Goal: Communication & Community: Answer question/provide support

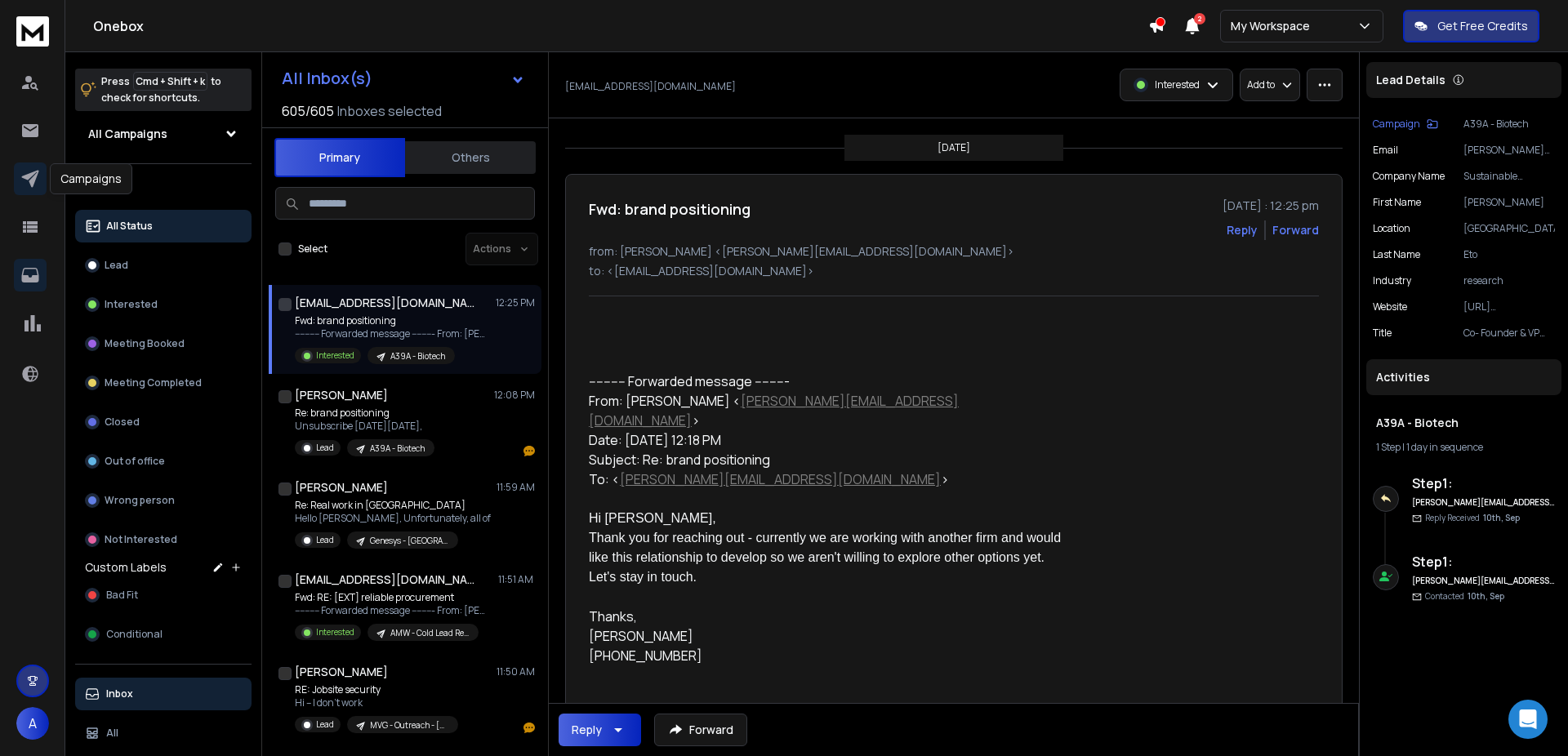
click at [30, 174] on icon at bounding box center [30, 179] width 17 height 17
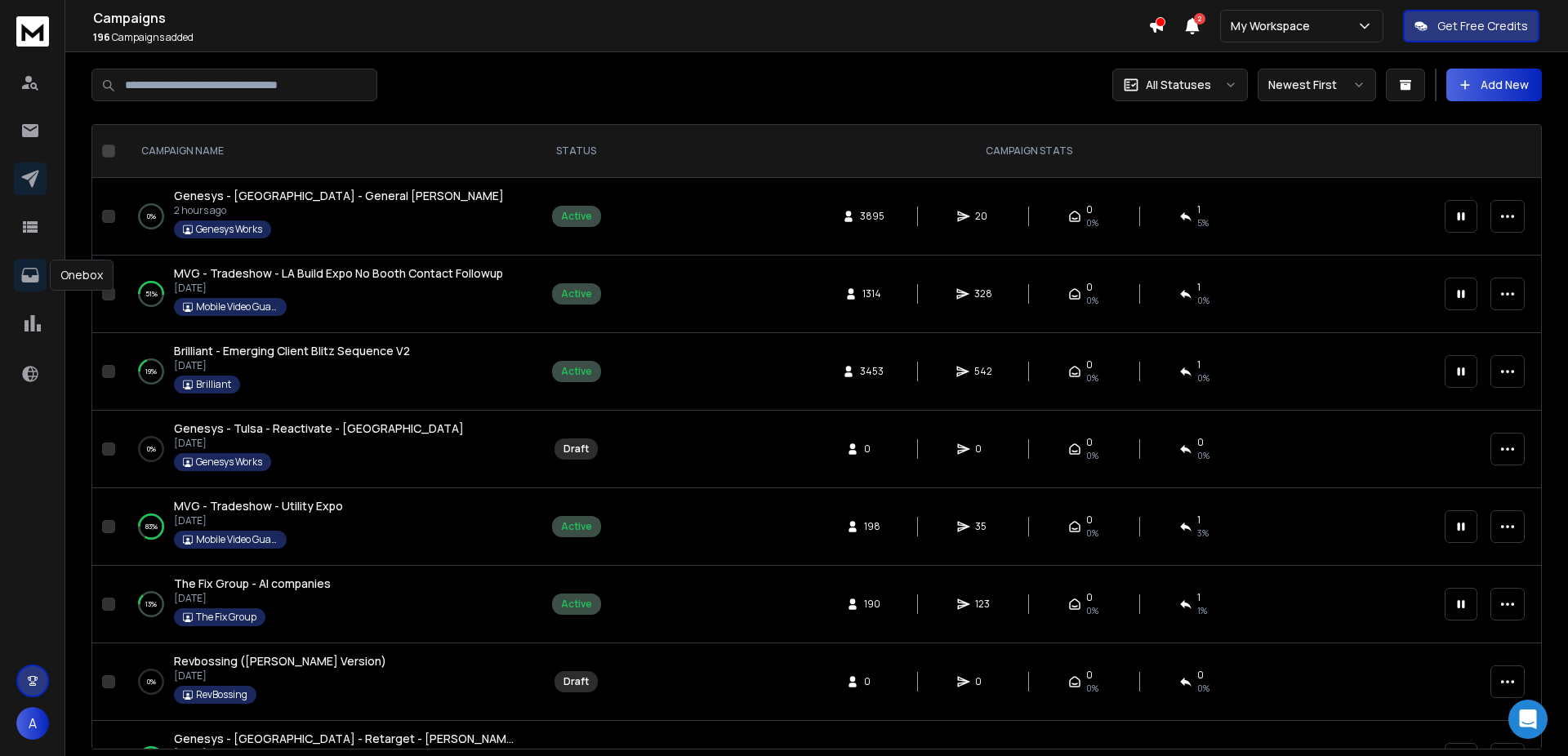
click at [30, 276] on icon at bounding box center [30, 275] width 19 height 19
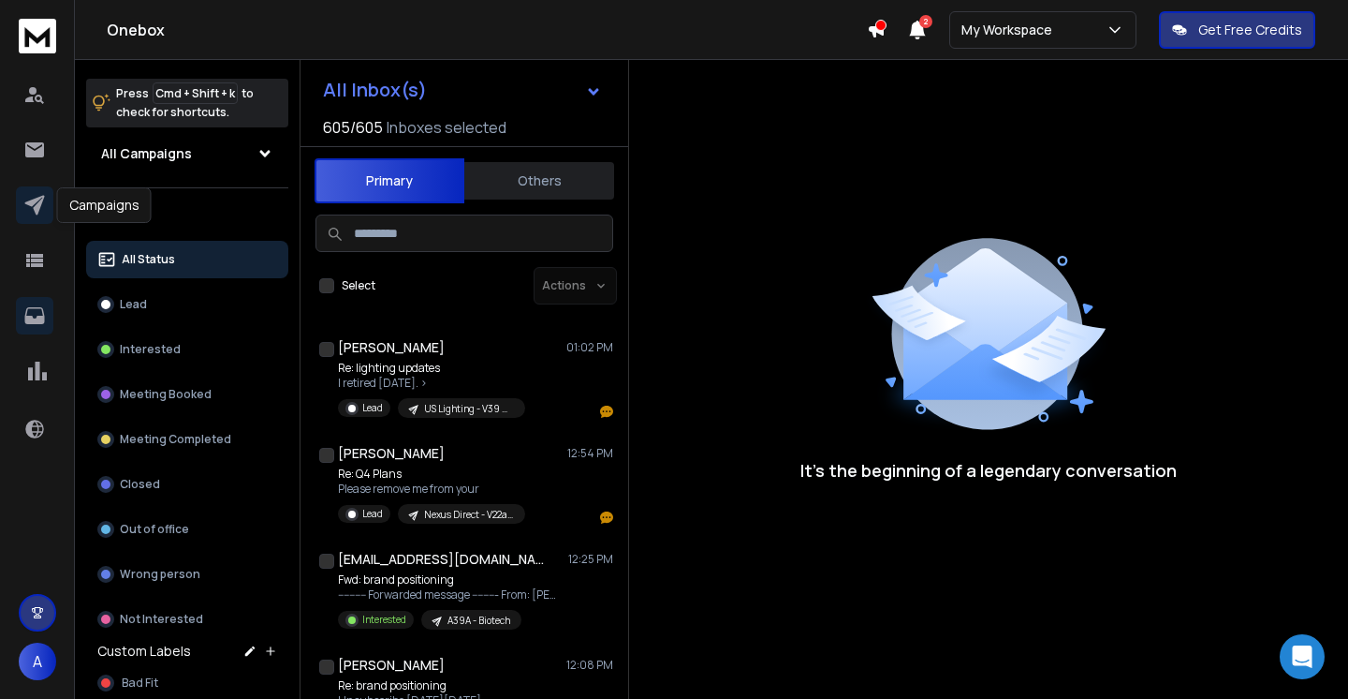
click at [44, 198] on icon at bounding box center [34, 205] width 22 height 22
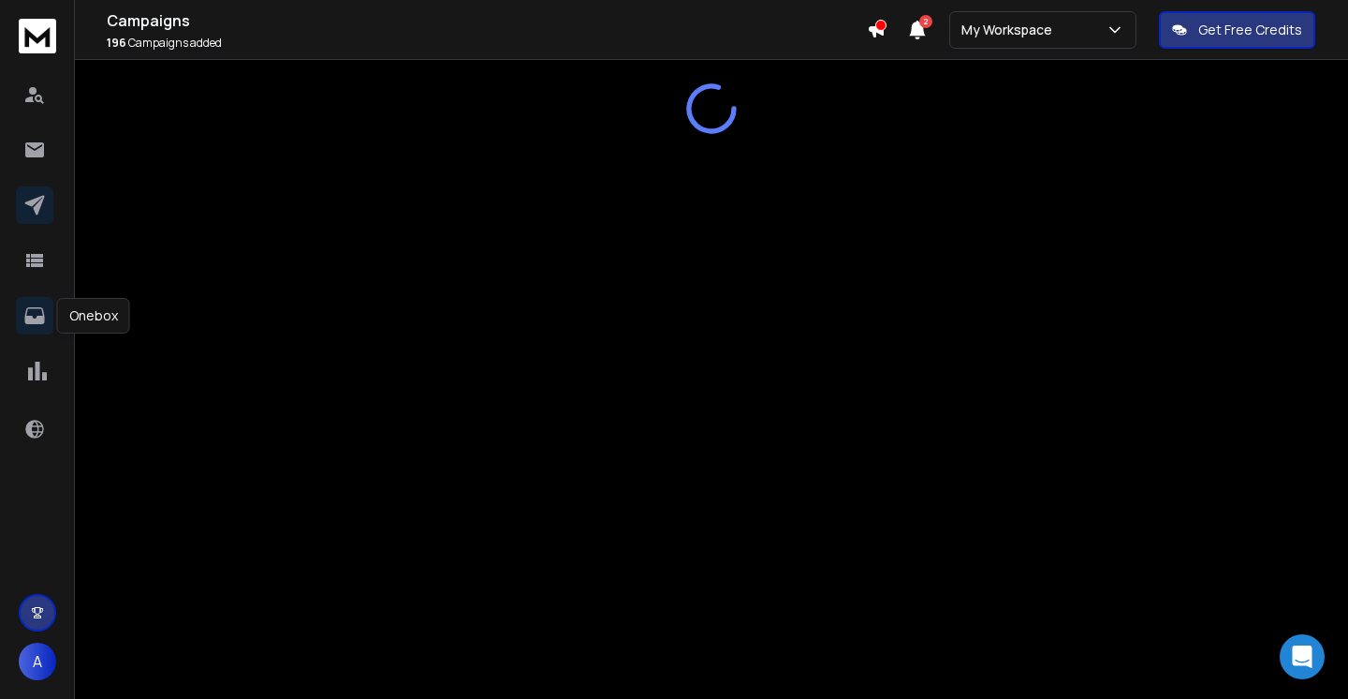
click at [38, 316] on icon at bounding box center [34, 315] width 20 height 17
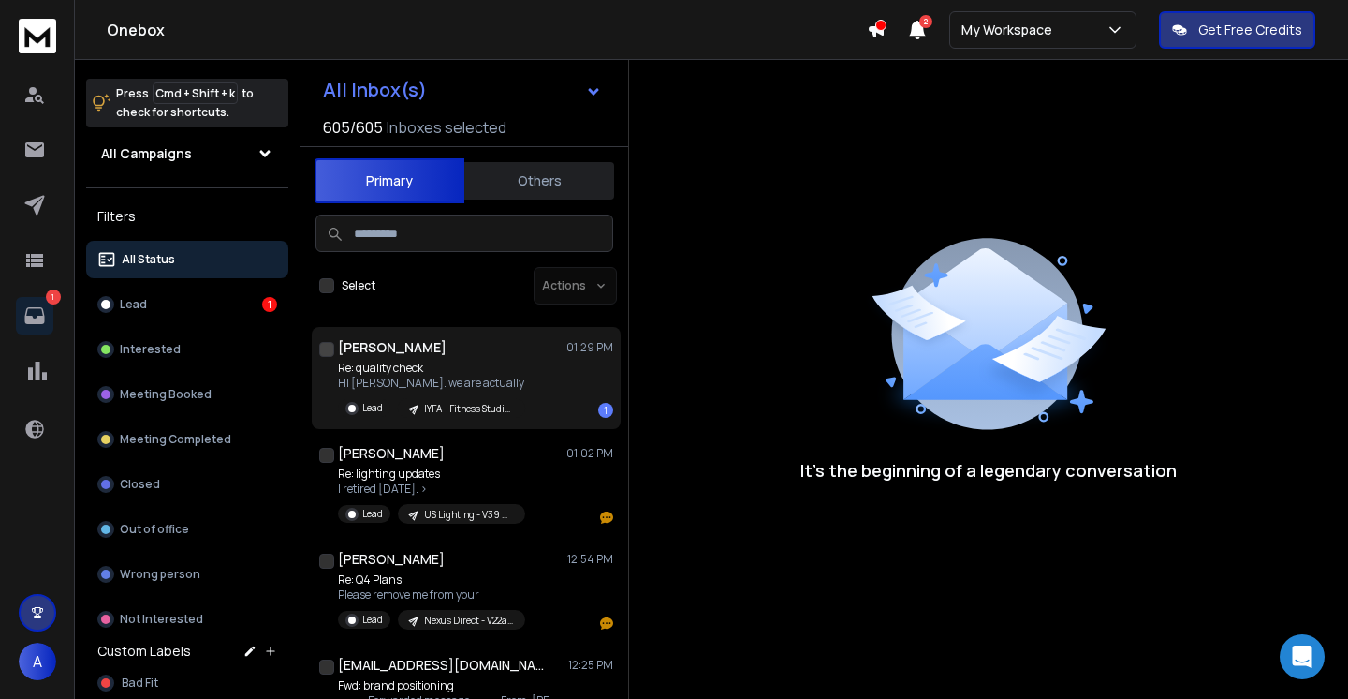
click at [473, 374] on p "Re: quality check" at bounding box center [431, 367] width 187 height 15
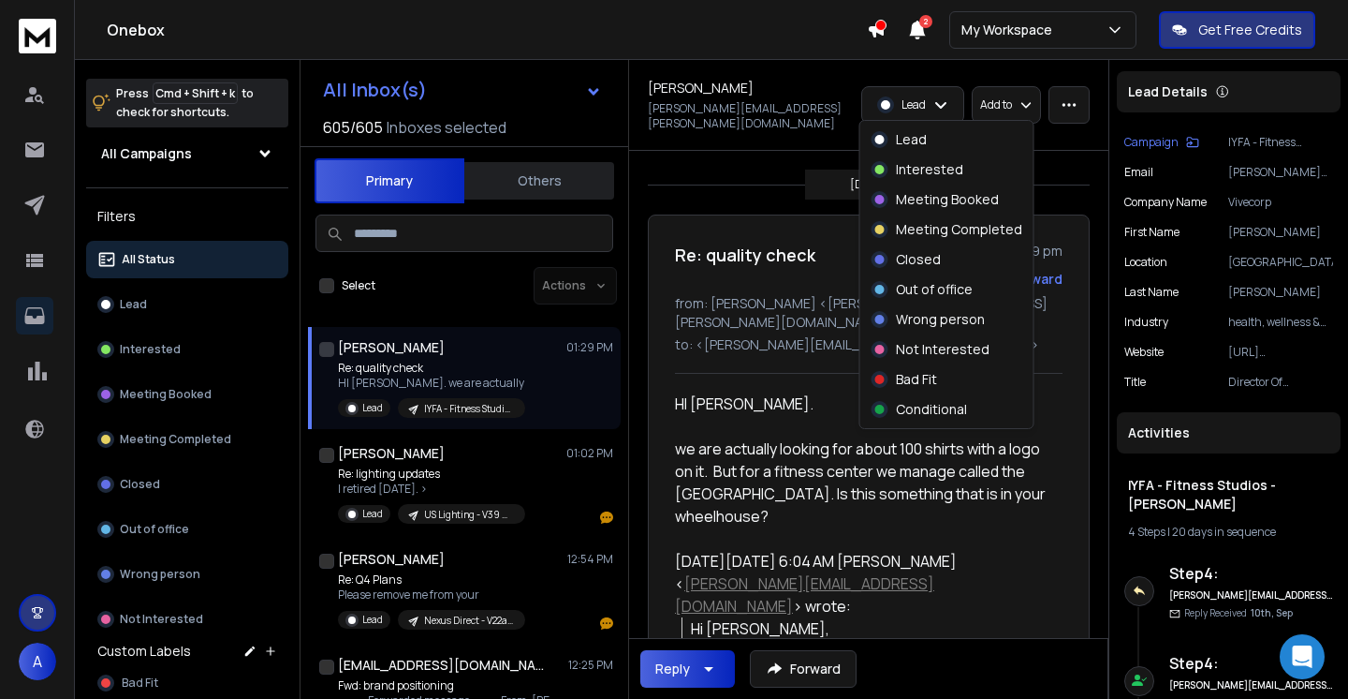
click at [939, 98] on icon at bounding box center [941, 104] width 15 height 15
click at [919, 170] on p "Interested" at bounding box center [929, 169] width 67 height 19
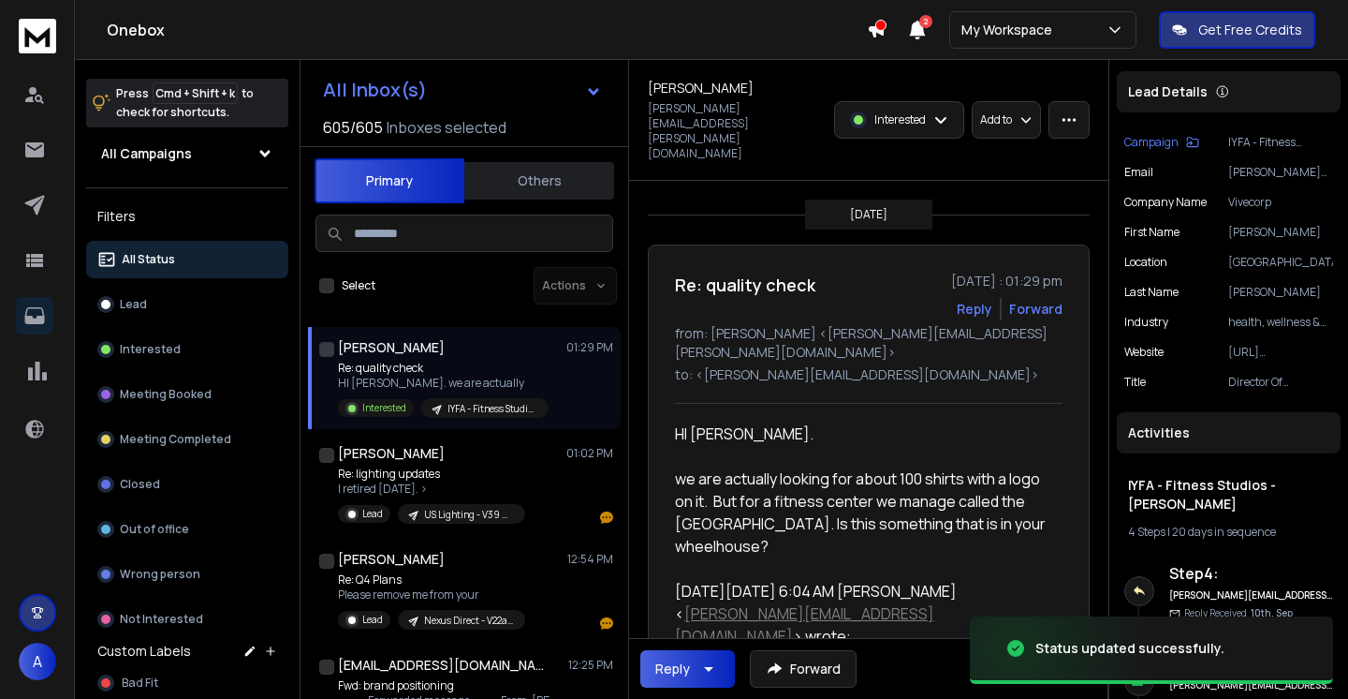
click at [1063, 300] on div "Forward" at bounding box center [1035, 309] width 53 height 19
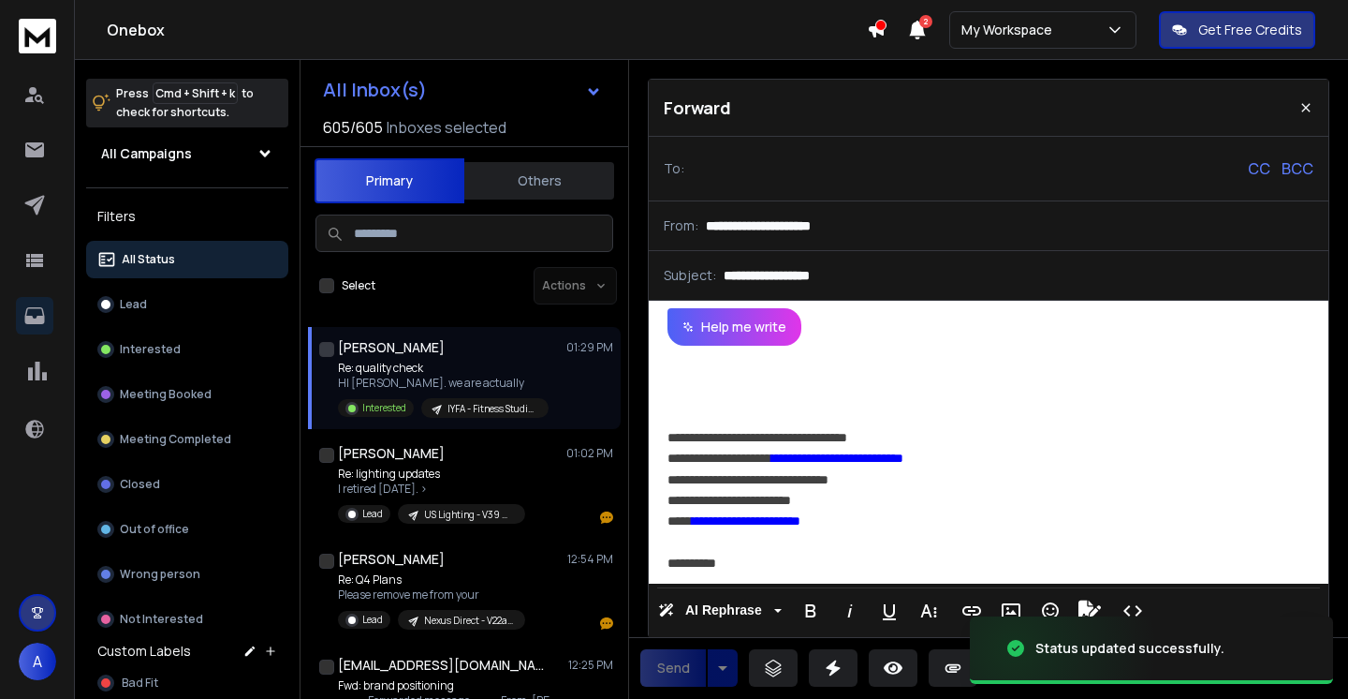
click at [739, 169] on input at bounding box center [757, 169] width 131 height 34
type input "**********"
click at [675, 670] on button "Send" at bounding box center [673, 667] width 66 height 37
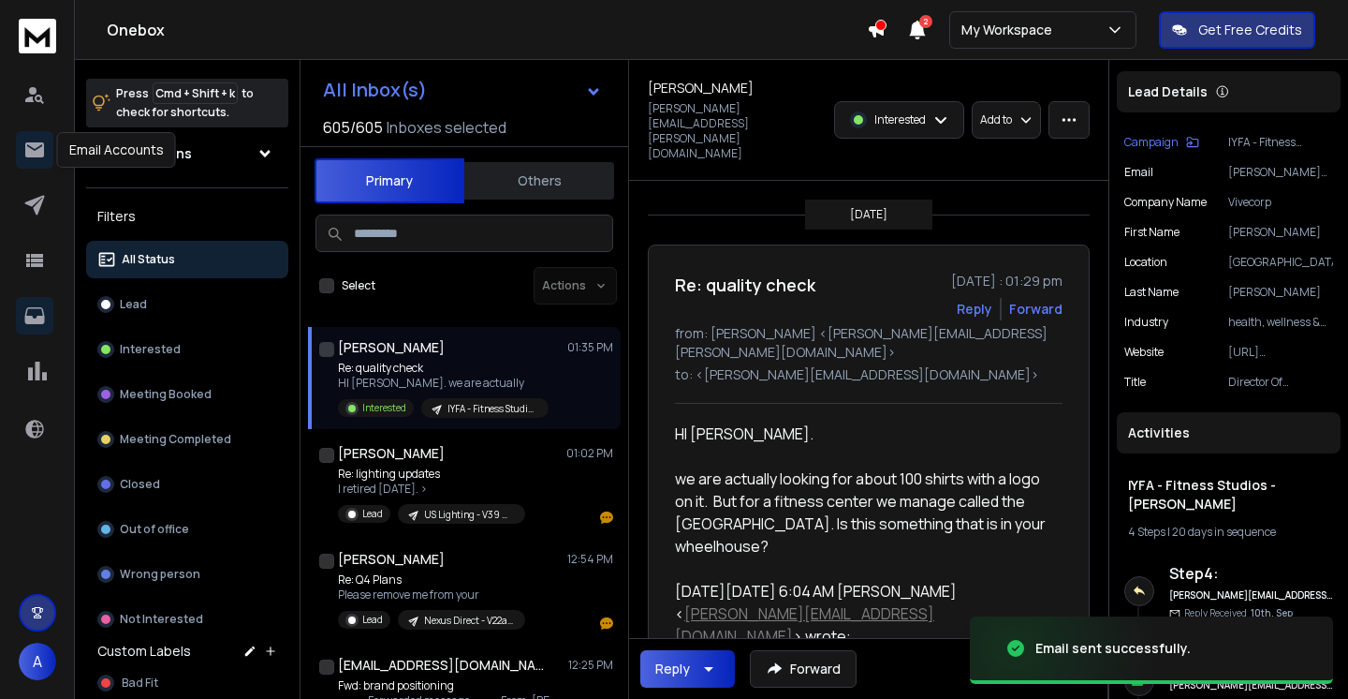
click at [37, 144] on icon at bounding box center [34, 149] width 19 height 15
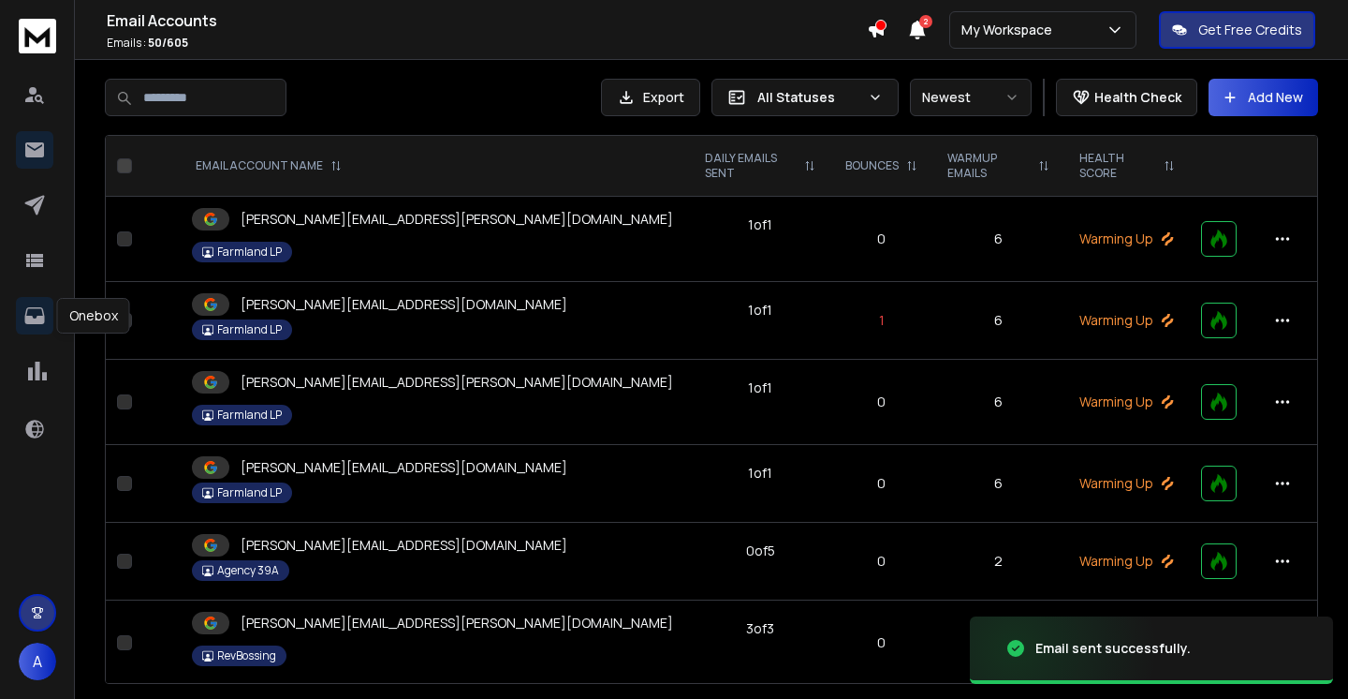
click at [35, 317] on icon at bounding box center [34, 315] width 20 height 17
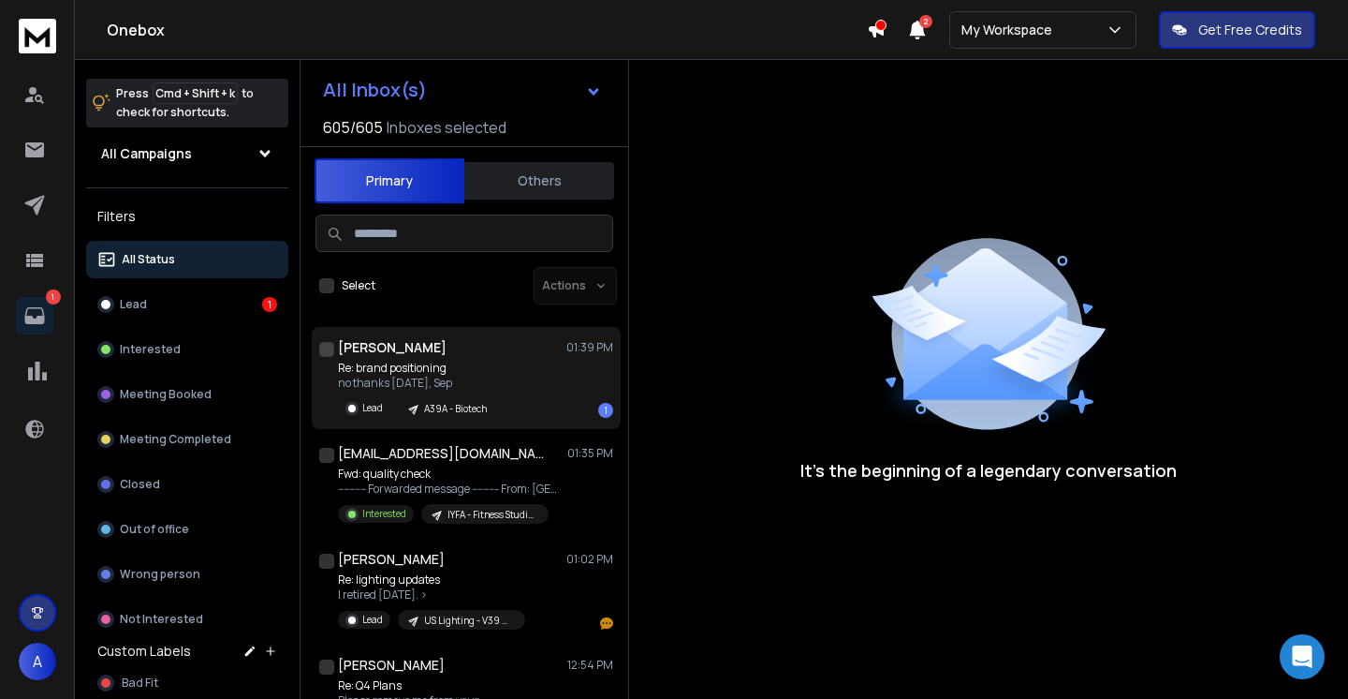
click at [444, 379] on p "no thanks [DATE], Sep" at bounding box center [418, 382] width 160 height 15
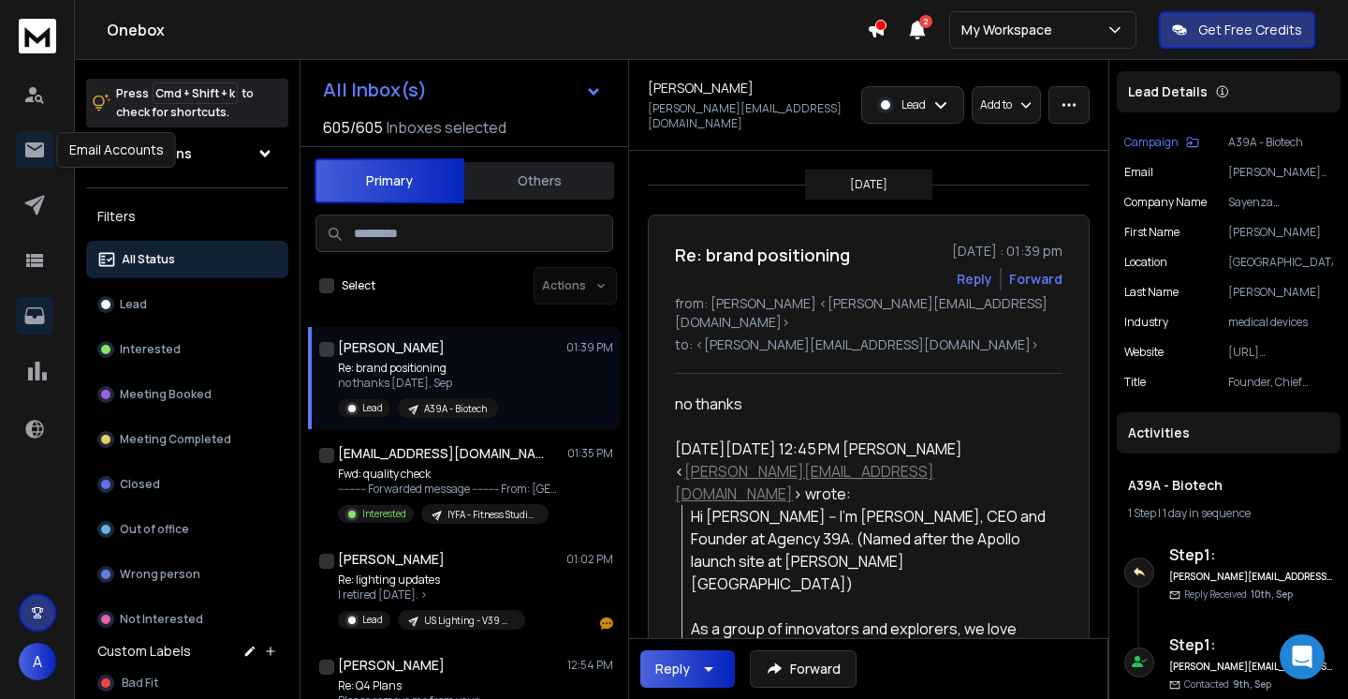
click at [34, 141] on icon at bounding box center [34, 150] width 22 height 22
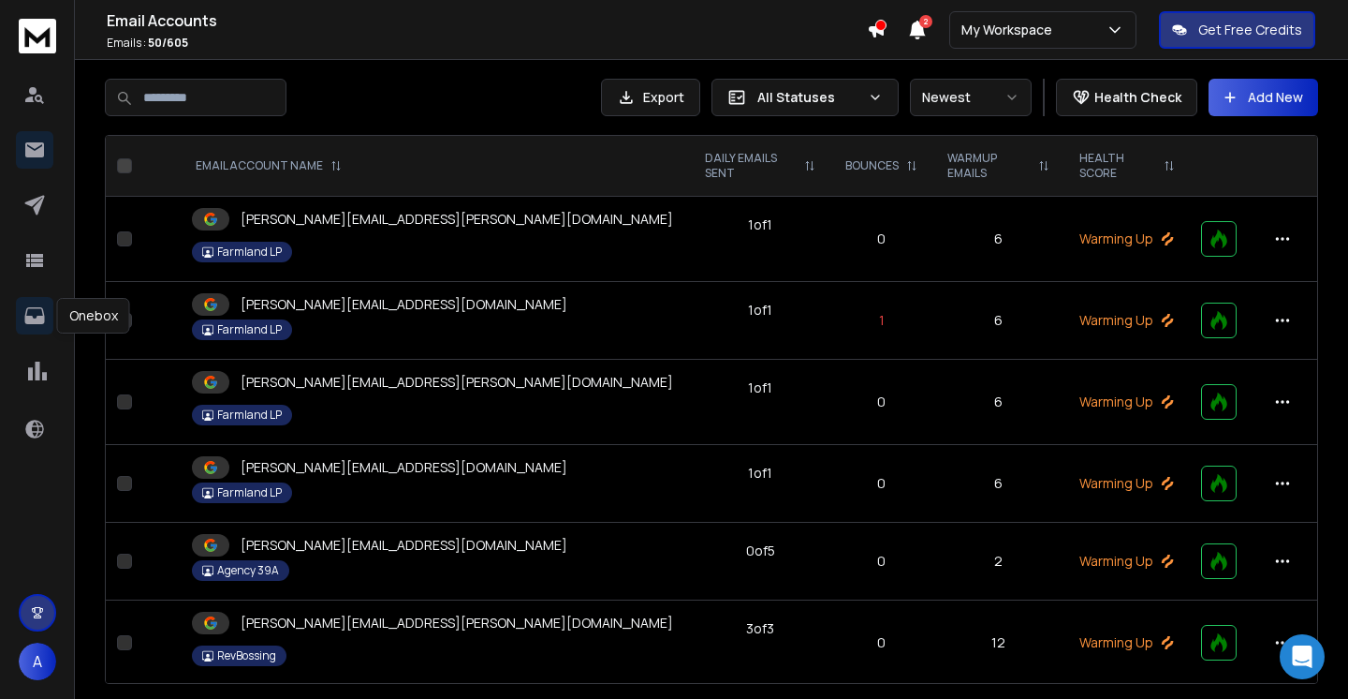
click at [29, 310] on icon at bounding box center [34, 315] width 22 height 22
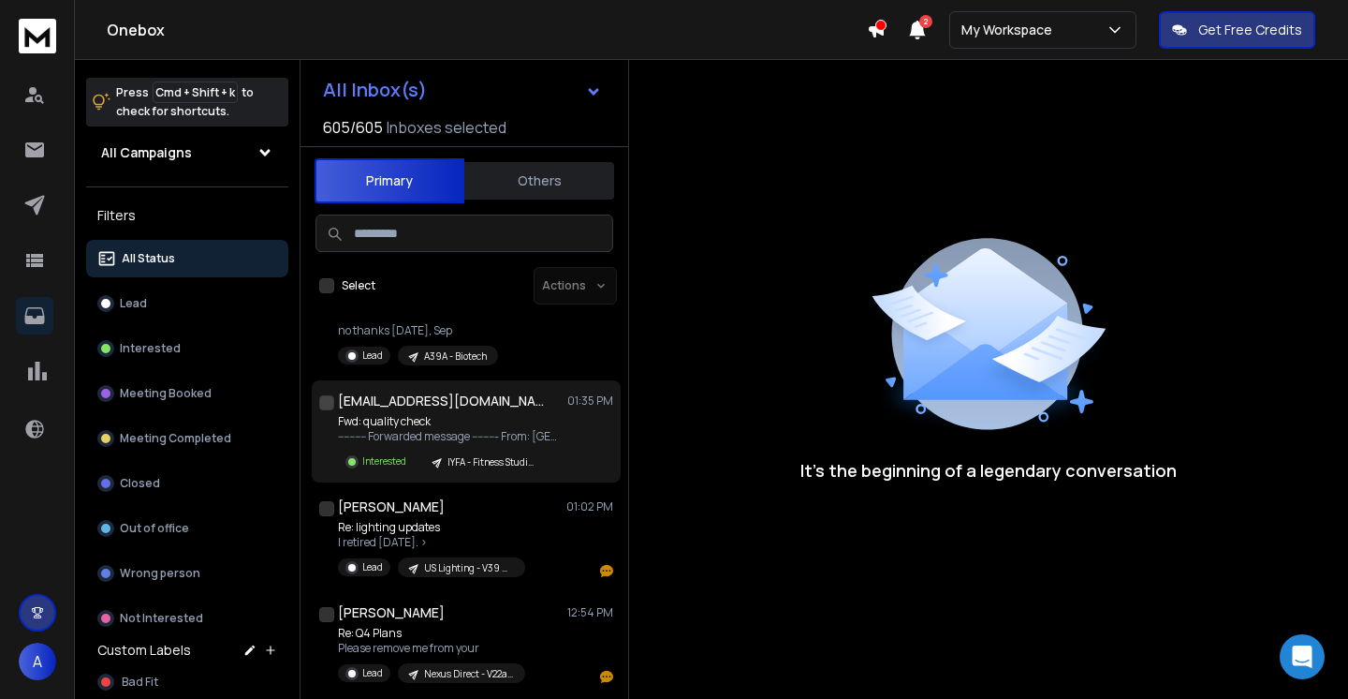
scroll to position [61, 0]
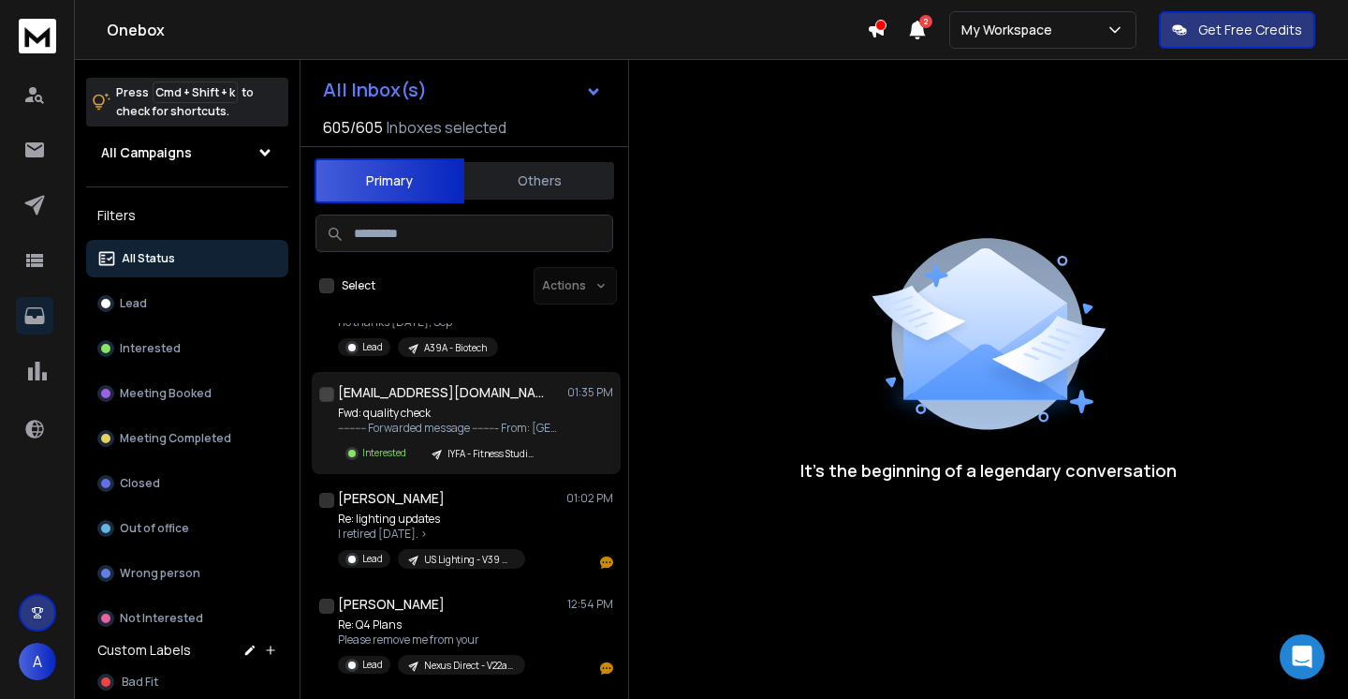
click at [470, 433] on p "---------- Forwarded message --------- From: [GEOGRAPHIC_DATA]" at bounding box center [450, 427] width 225 height 15
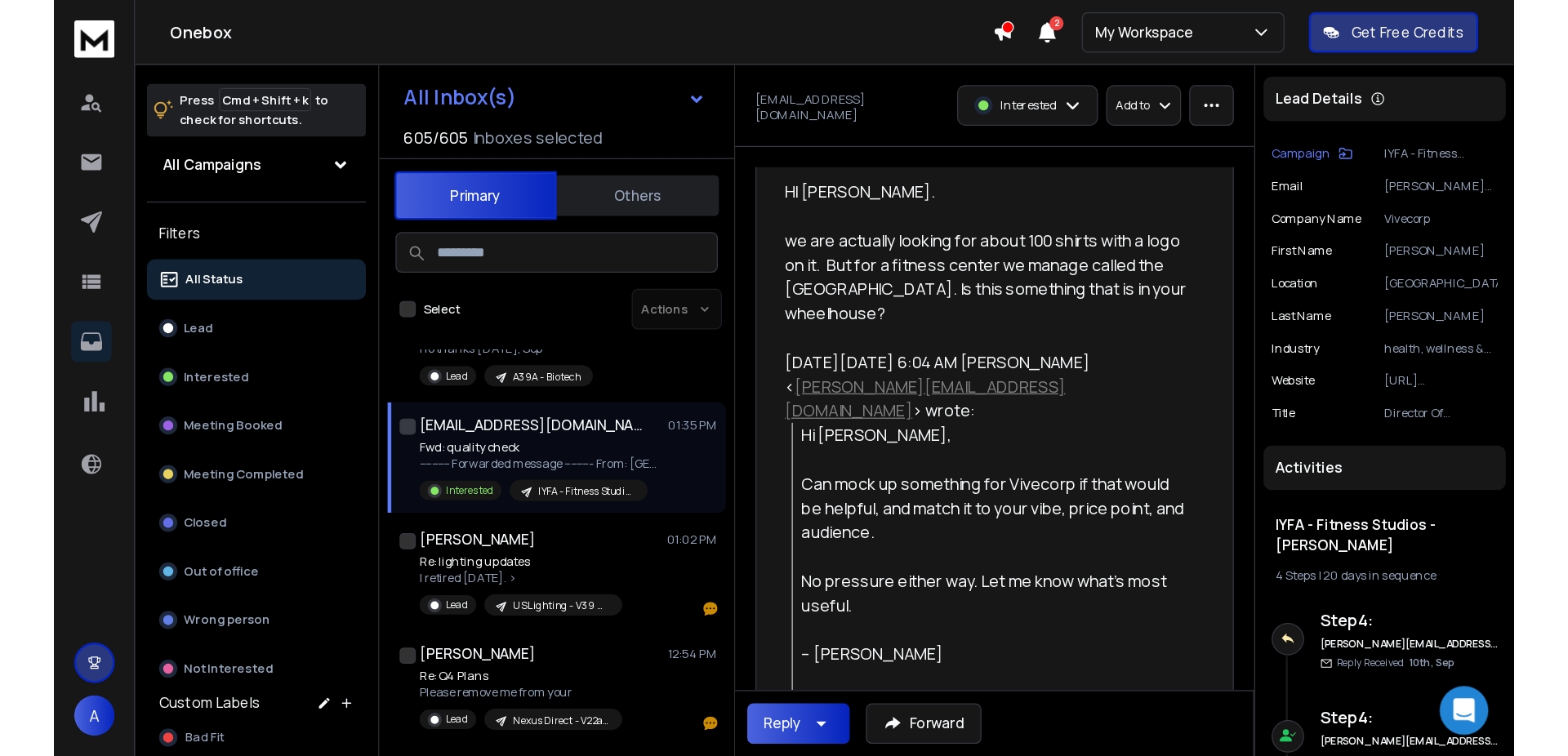
scroll to position [400, 0]
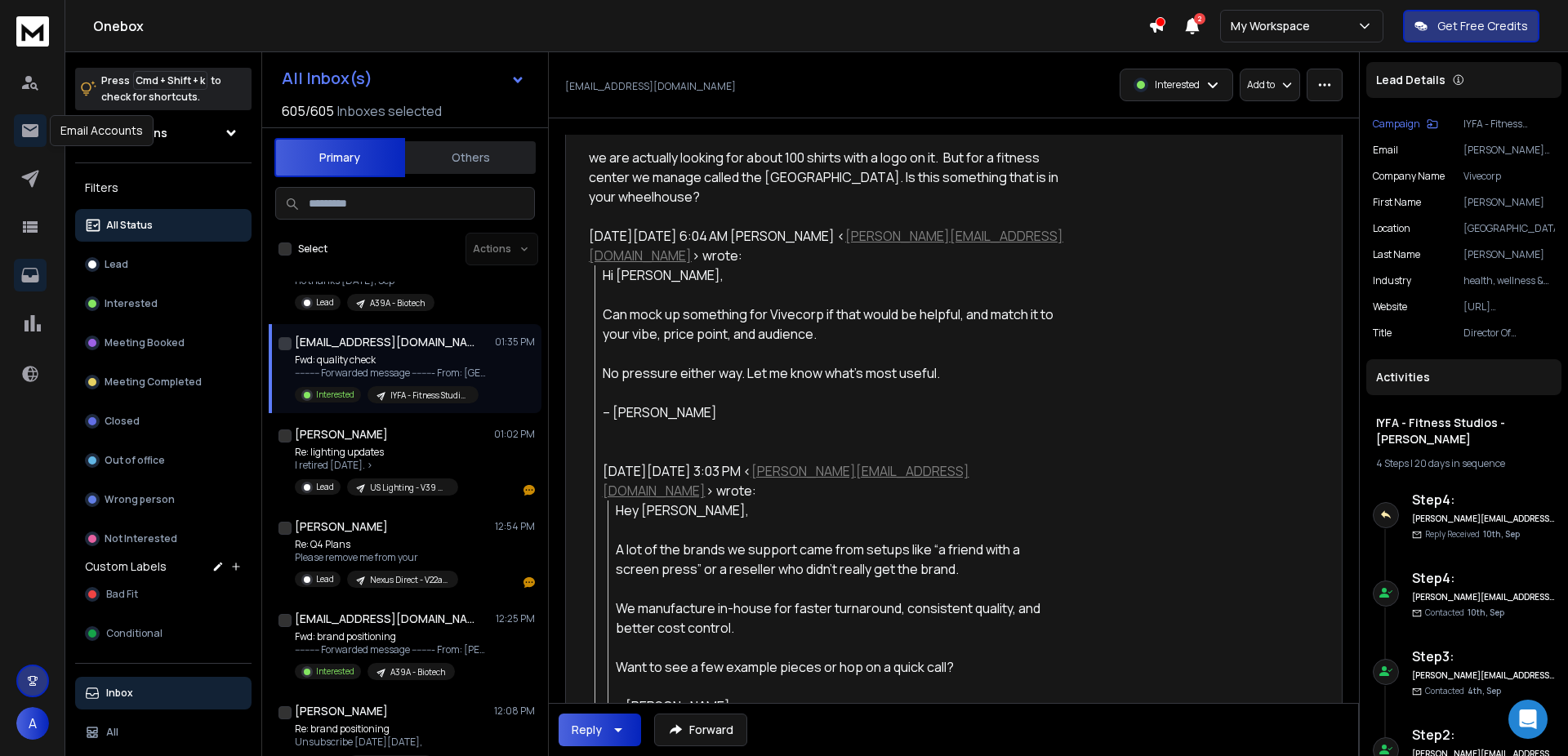
click at [35, 136] on icon at bounding box center [30, 130] width 17 height 13
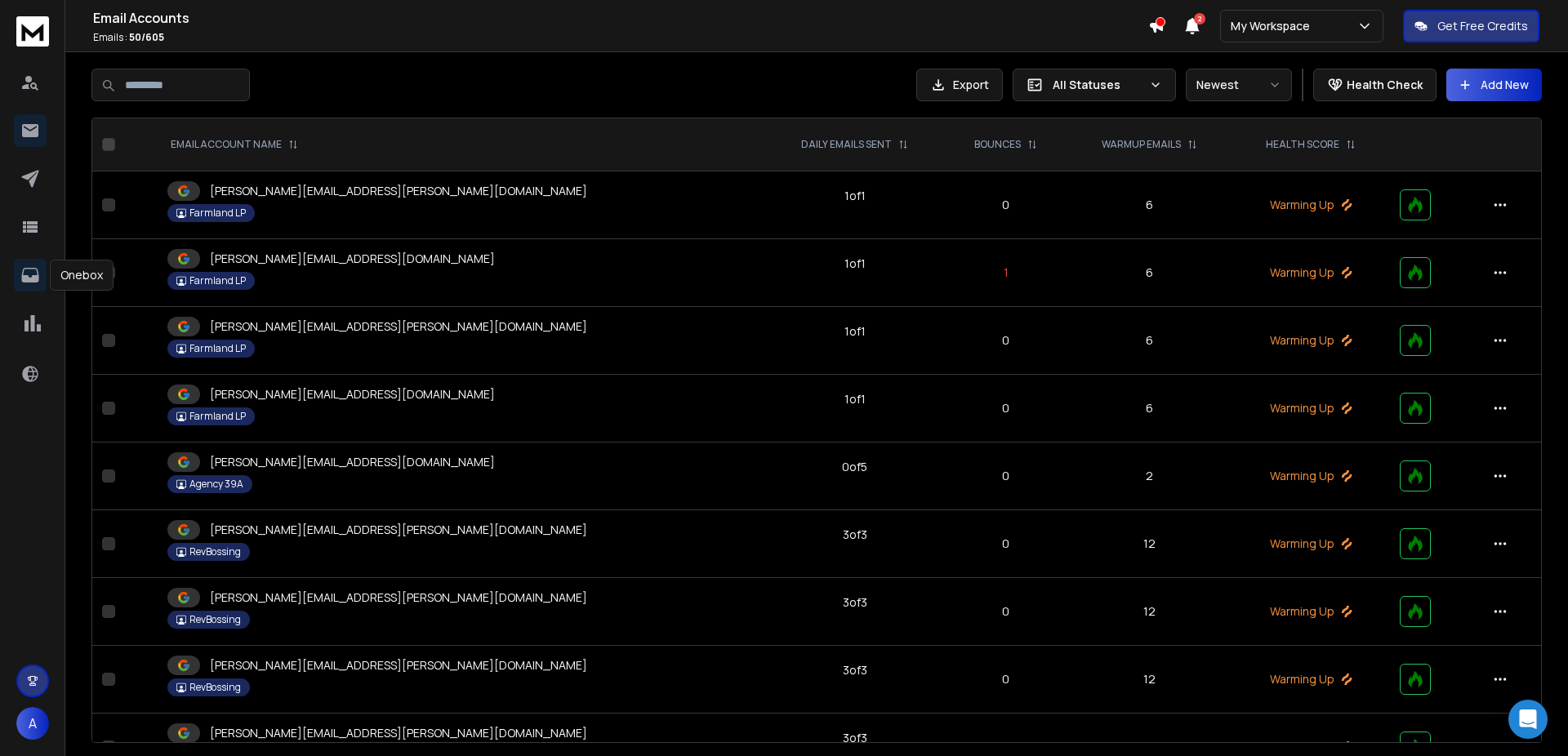
click at [32, 284] on icon at bounding box center [30, 275] width 19 height 19
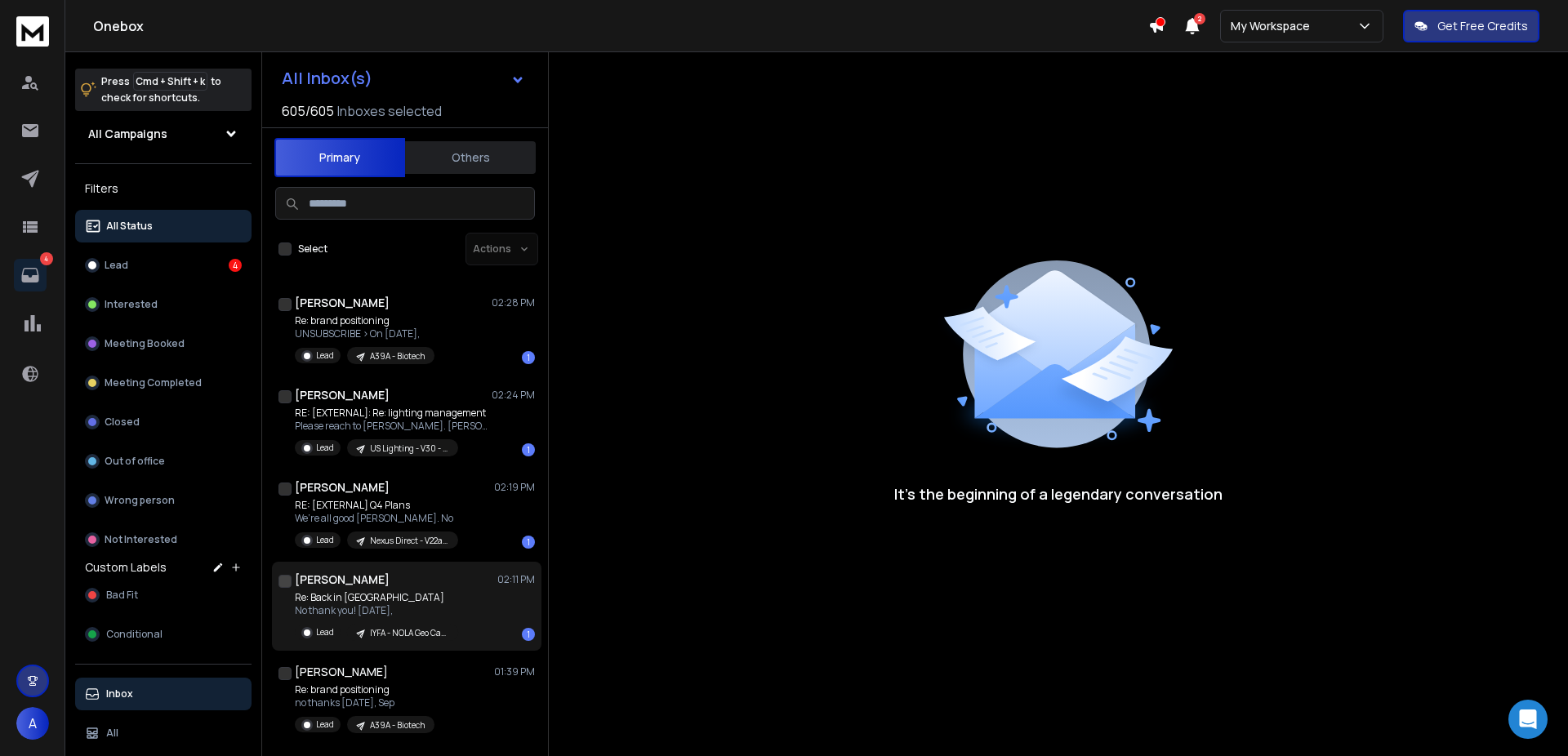
click at [356, 599] on p "Re: Back in [GEOGRAPHIC_DATA]" at bounding box center [376, 597] width 163 height 13
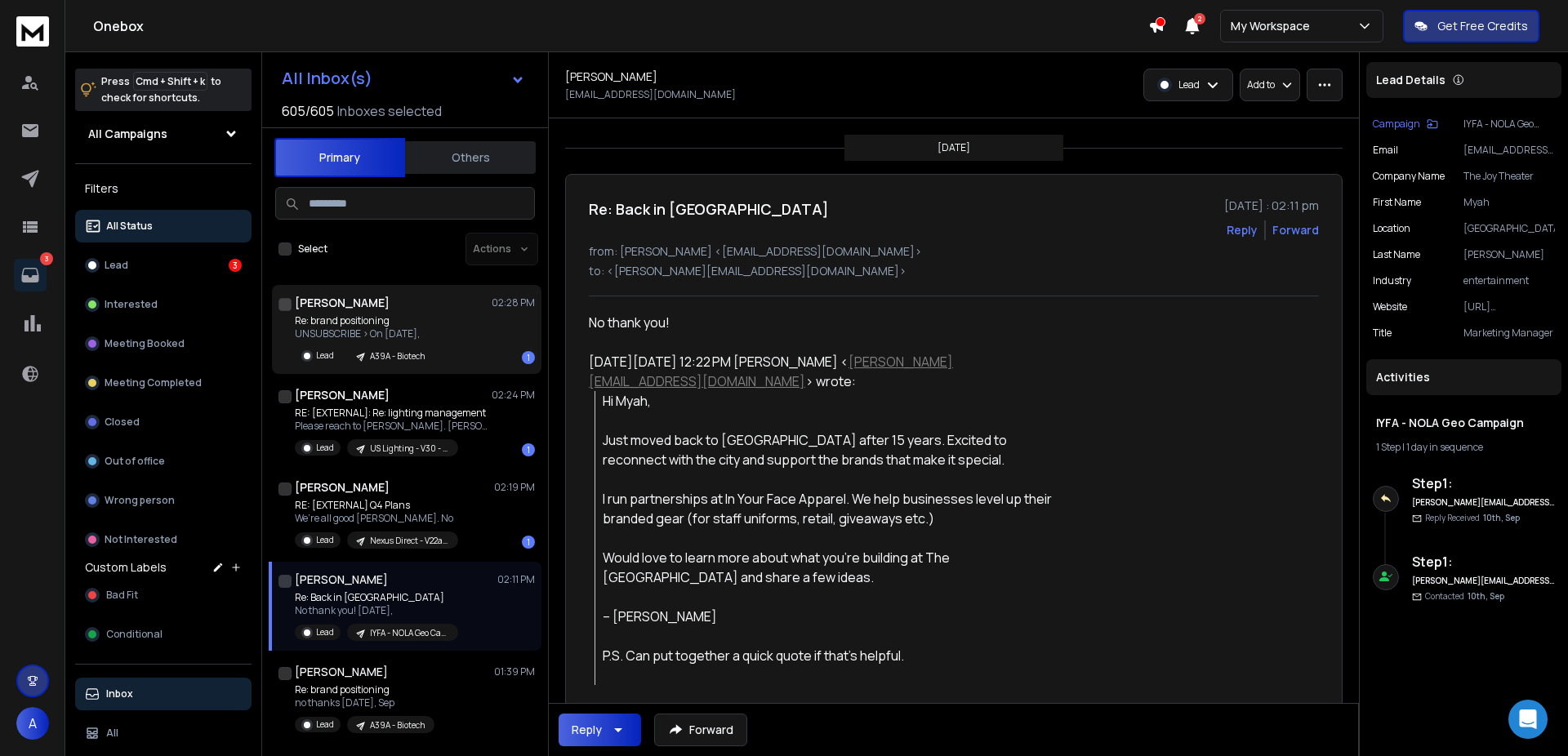
click at [341, 328] on p "UNSUBSCRIBE > On [DATE]," at bounding box center [365, 333] width 140 height 13
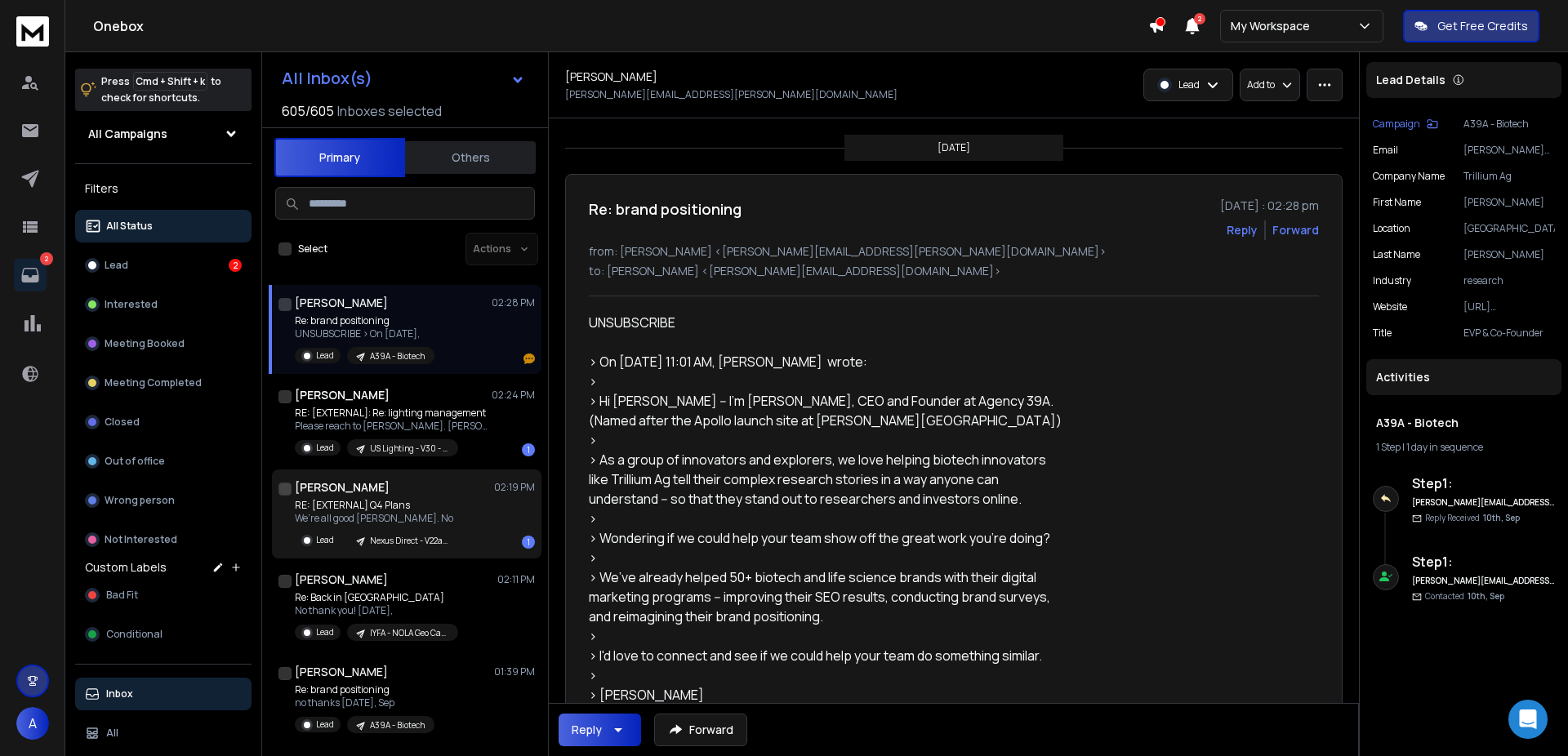
click at [405, 507] on p "RE: [EXTERNAL] Q4 Plans" at bounding box center [376, 505] width 163 height 13
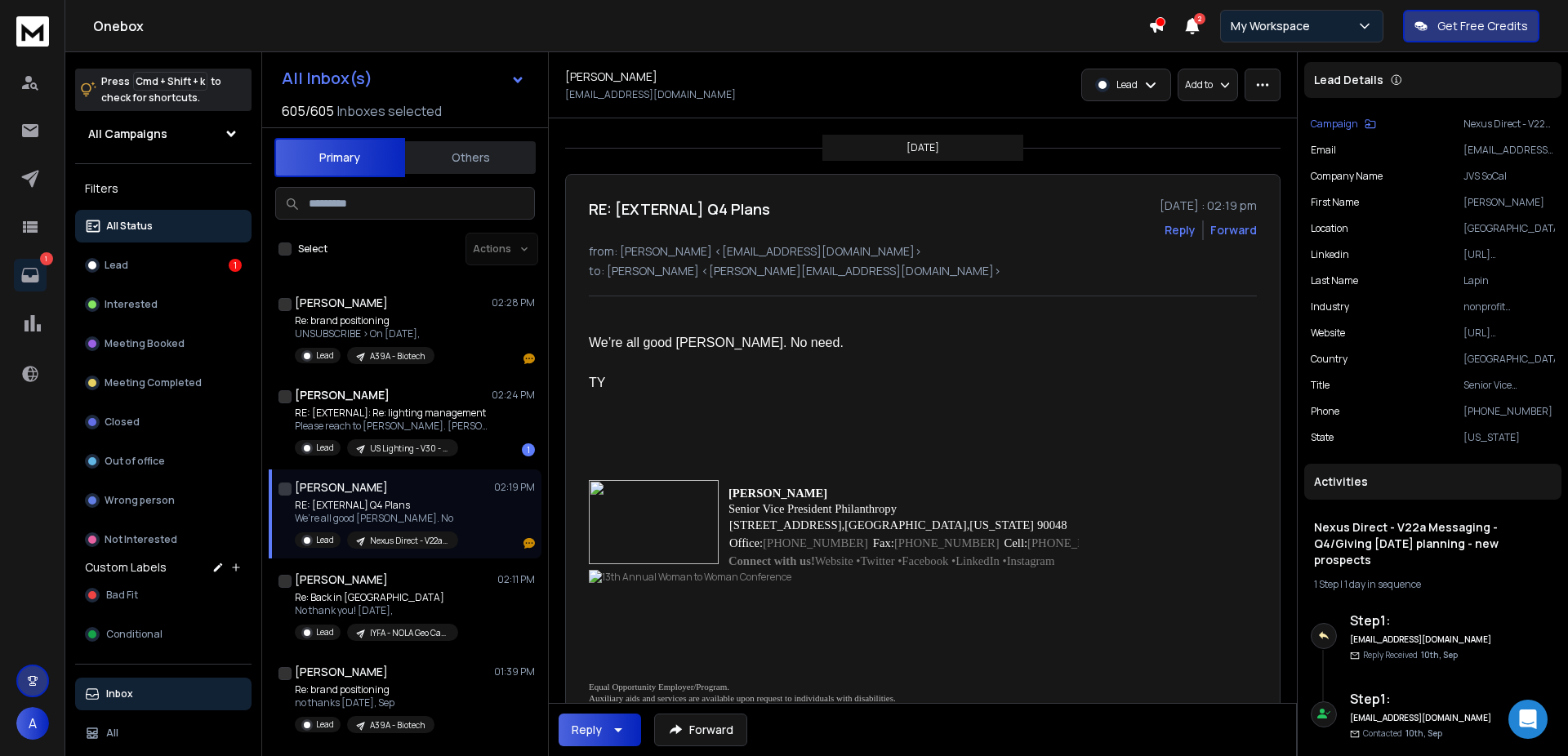
click at [1283, 18] on p "My Workspace" at bounding box center [1273, 26] width 85 height 17
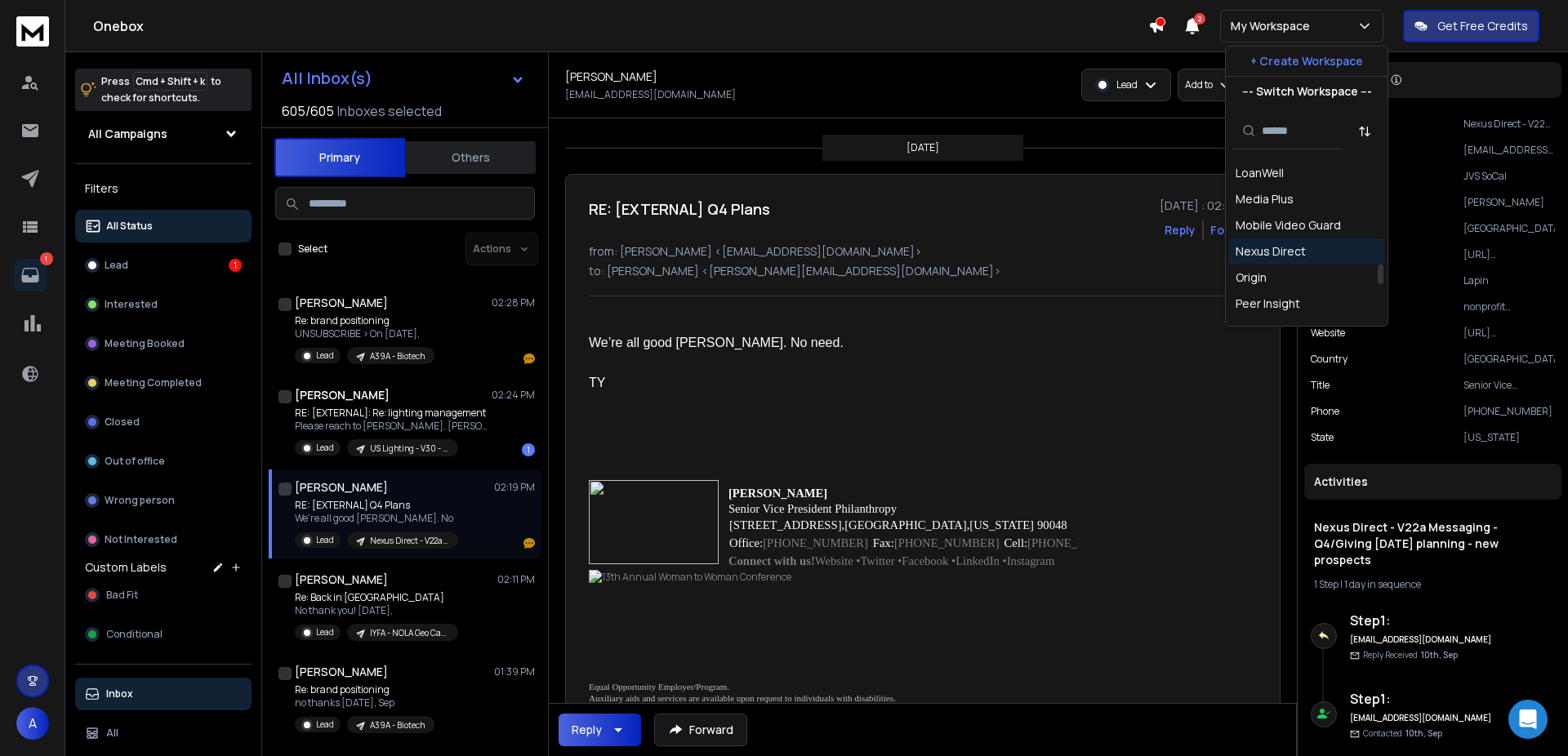
scroll to position [886, 0]
click at [1298, 215] on div "Mobile Video Guard" at bounding box center [1288, 223] width 106 height 17
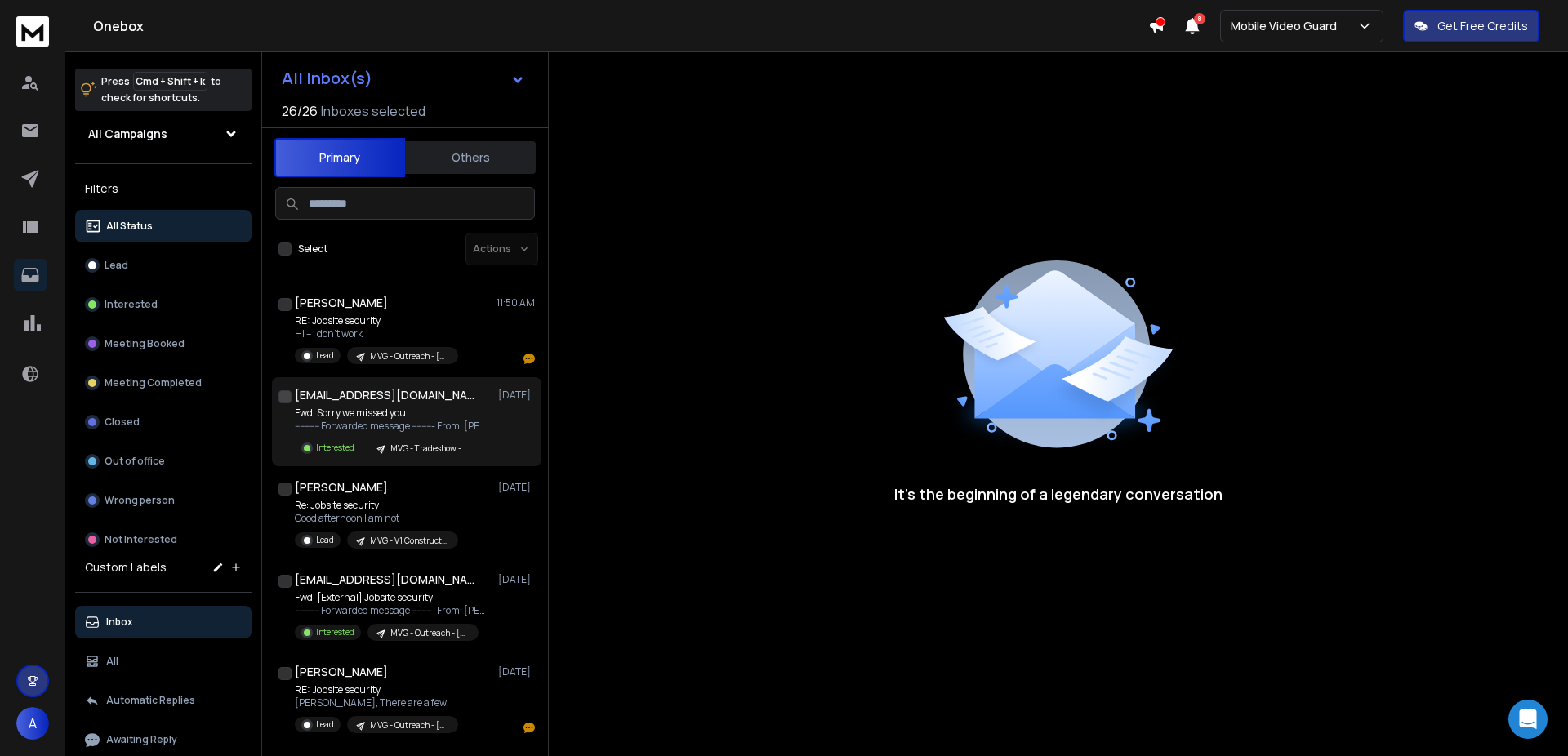
click at [341, 402] on h1 "[EMAIL_ADDRESS][DOMAIN_NAME]" at bounding box center [385, 395] width 180 height 17
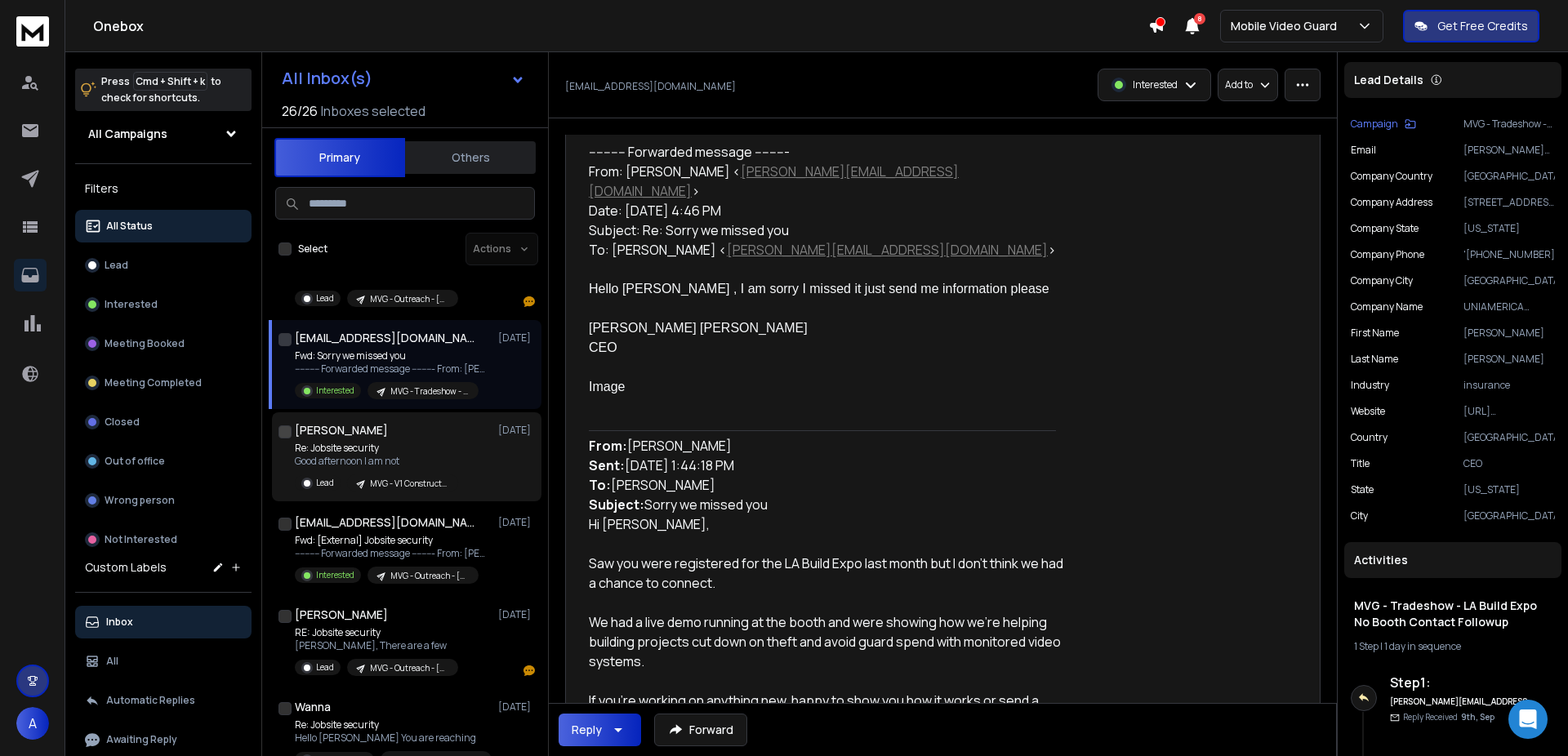
scroll to position [56, 0]
